Goal: Communication & Community: Answer question/provide support

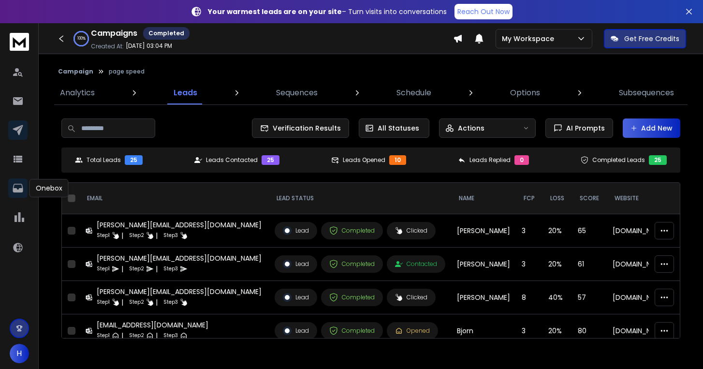
click at [20, 185] on icon at bounding box center [18, 188] width 12 height 12
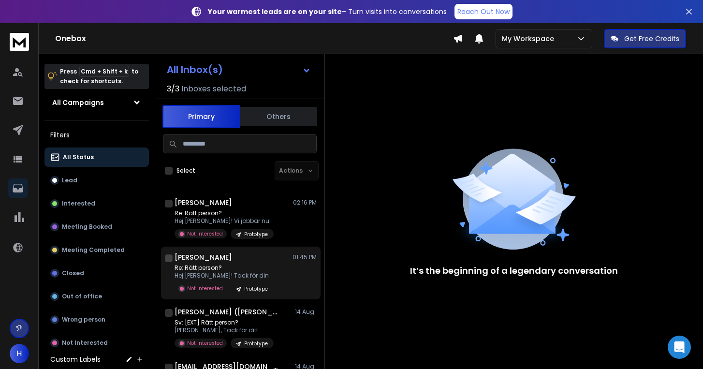
click at [223, 264] on div "Emilia S 01:45 PM Re: Rätt person? Hej Hugo! Tack för din Not Interested Protot…" at bounding box center [246, 272] width 142 height 41
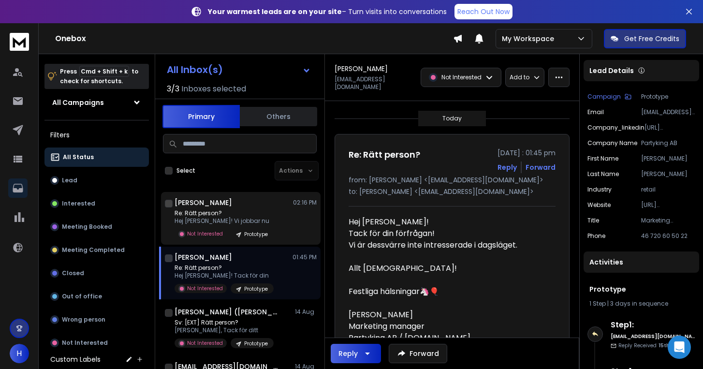
click at [233, 219] on p "Hej [PERSON_NAME]! Vi jobbar nu" at bounding box center [224, 221] width 99 height 8
